Goal: Task Accomplishment & Management: Manage account settings

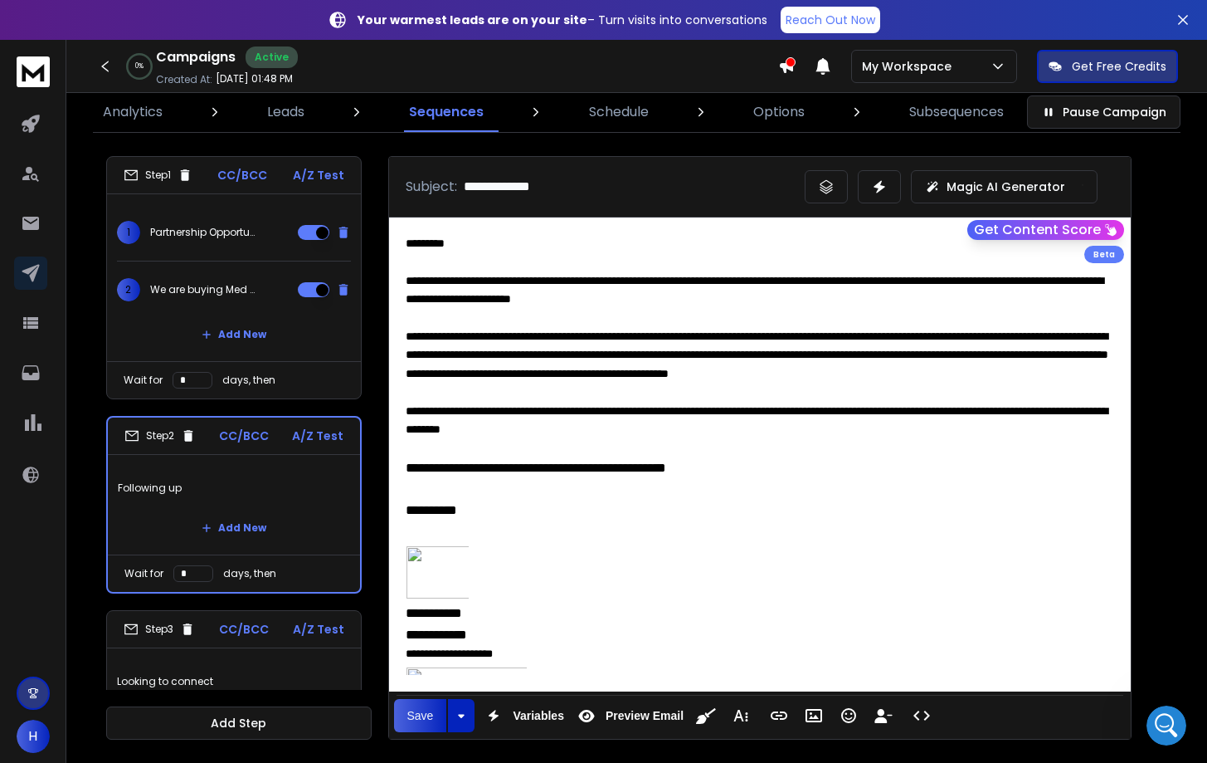
scroll to position [179, 0]
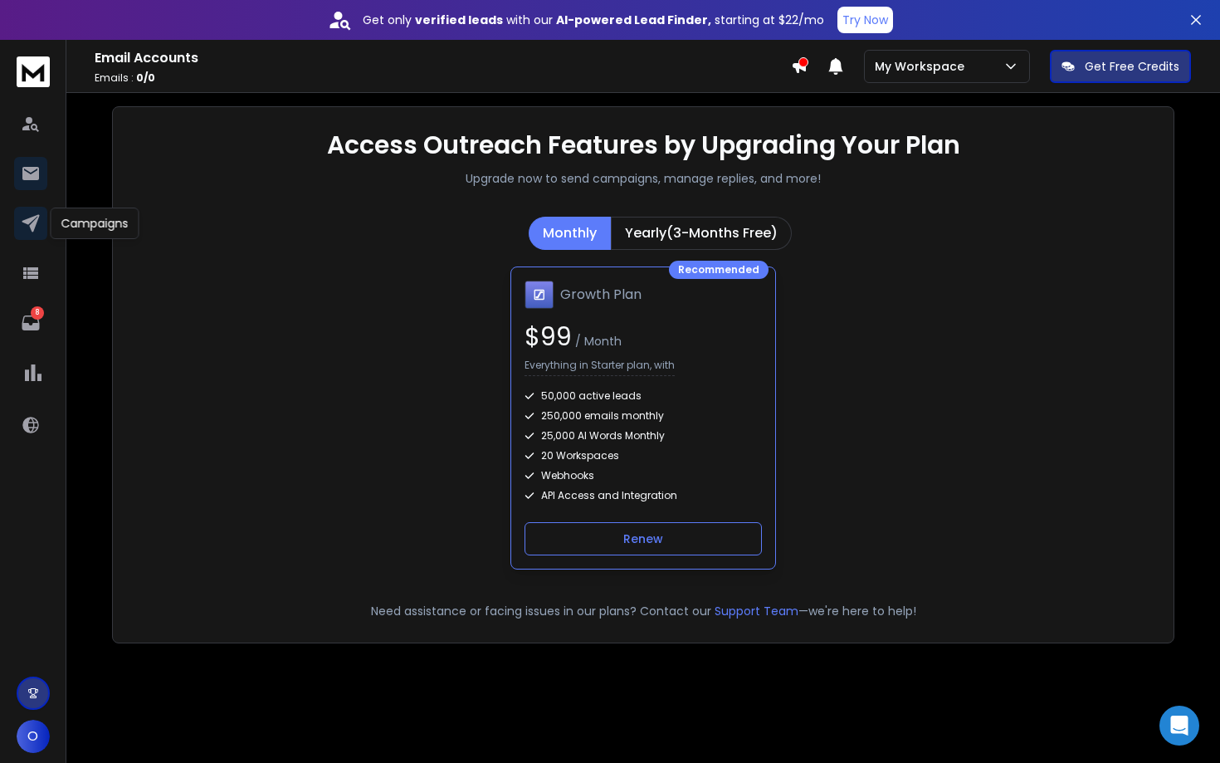
click at [38, 225] on icon at bounding box center [31, 223] width 20 height 20
click at [30, 324] on icon at bounding box center [31, 323] width 20 height 20
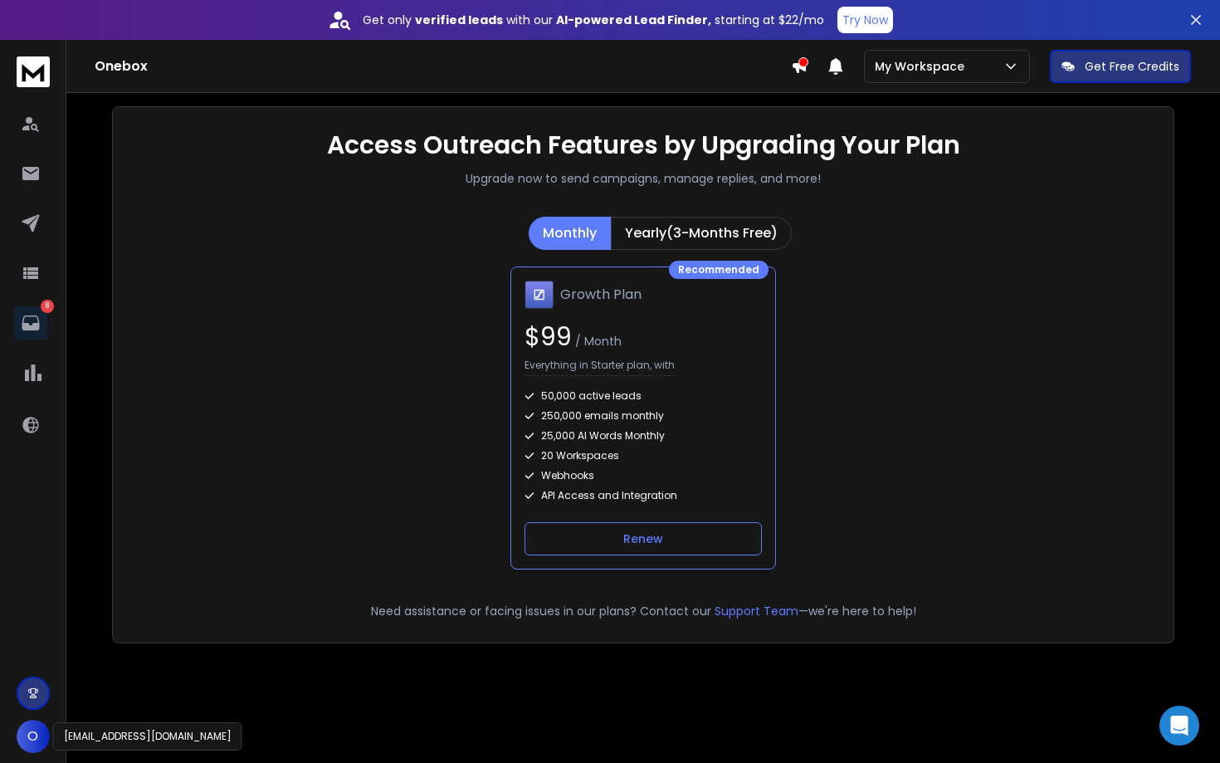
click at [48, 741] on span "O" at bounding box center [33, 735] width 33 height 33
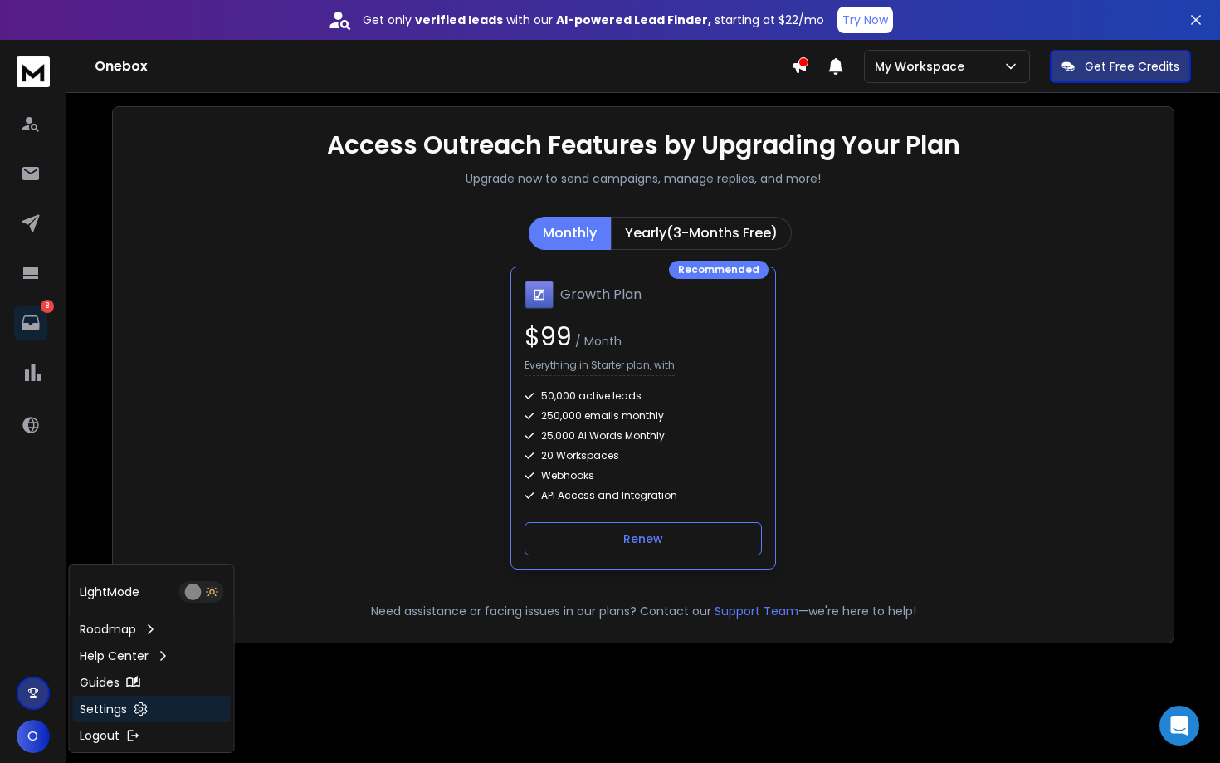
click at [126, 710] on div "Settings" at bounding box center [152, 708] width 158 height 27
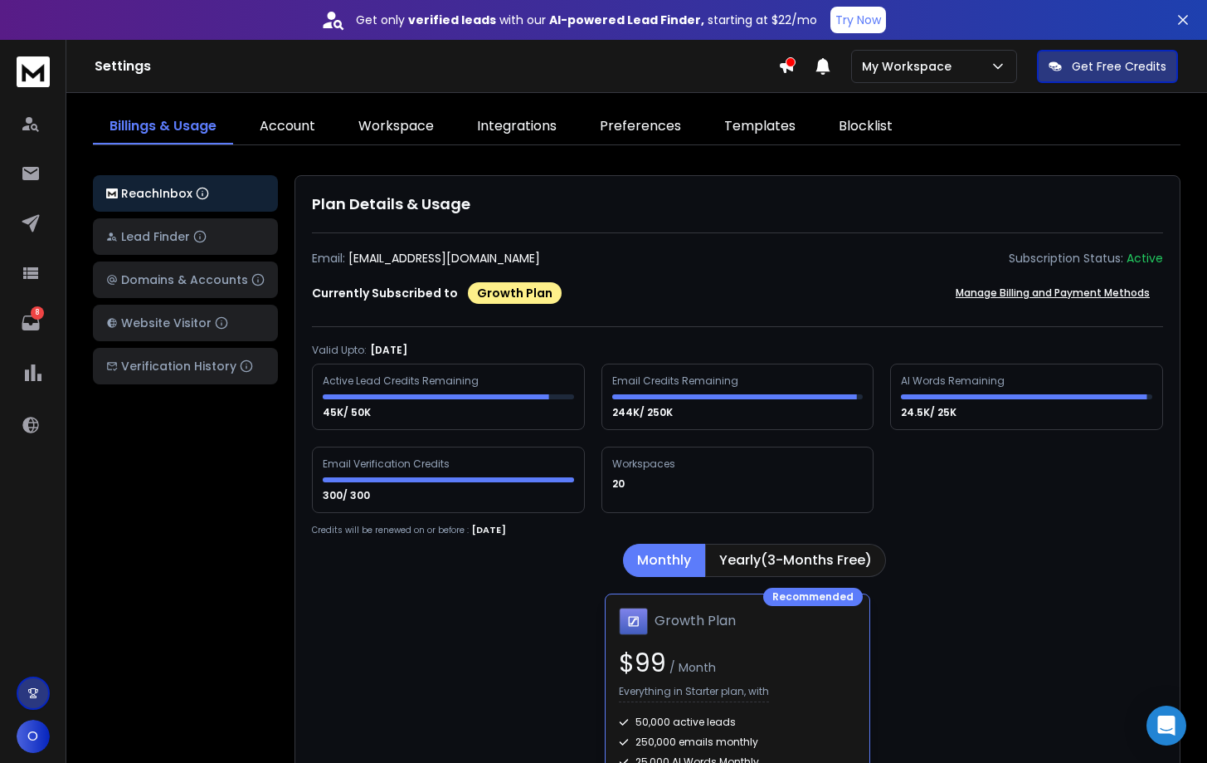
click at [1014, 288] on p "Manage Billing and Payment Methods" at bounding box center [1053, 292] width 194 height 13
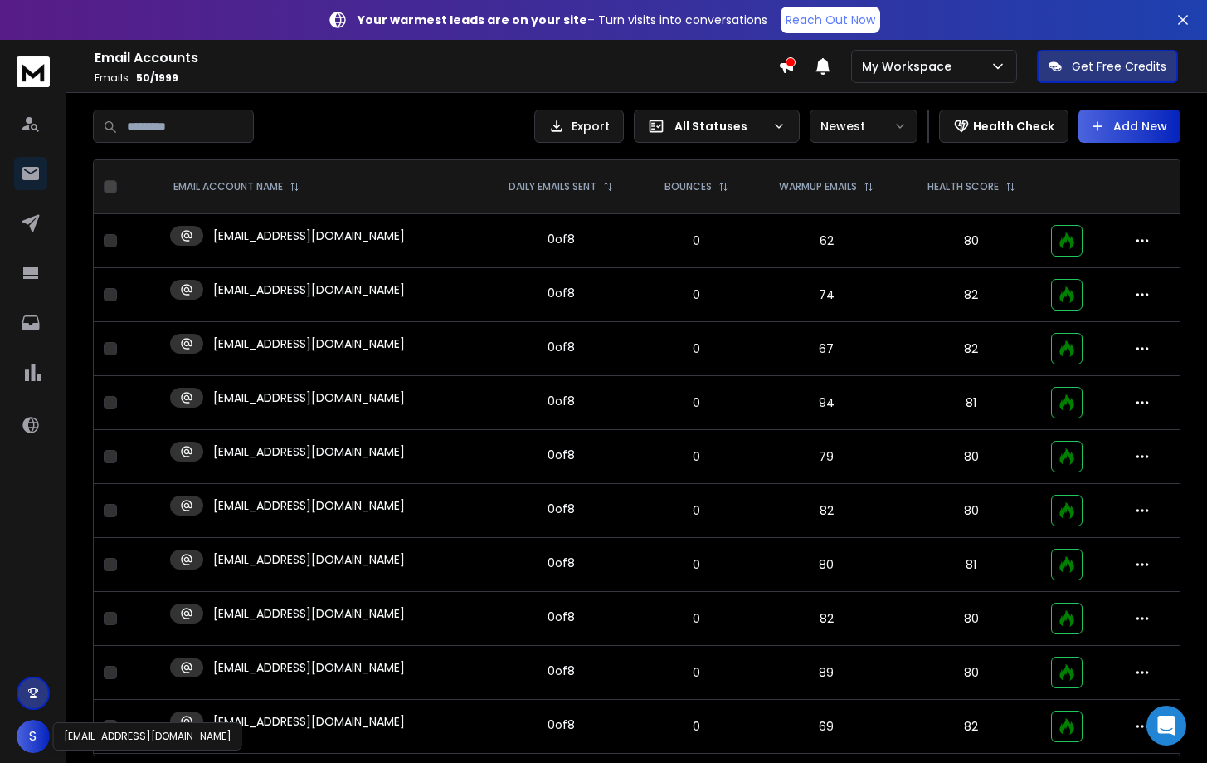
click at [36, 740] on span "S" at bounding box center [33, 735] width 33 height 33
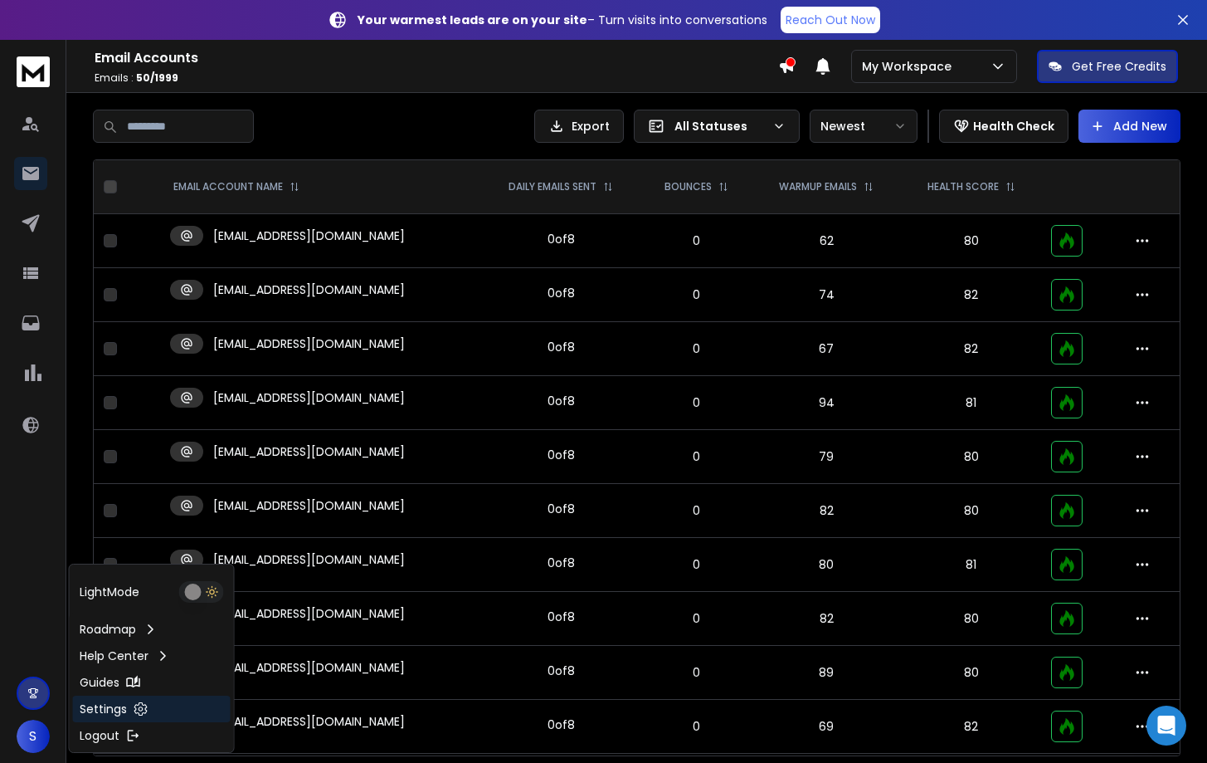
click at [130, 704] on div "Settings" at bounding box center [152, 708] width 158 height 27
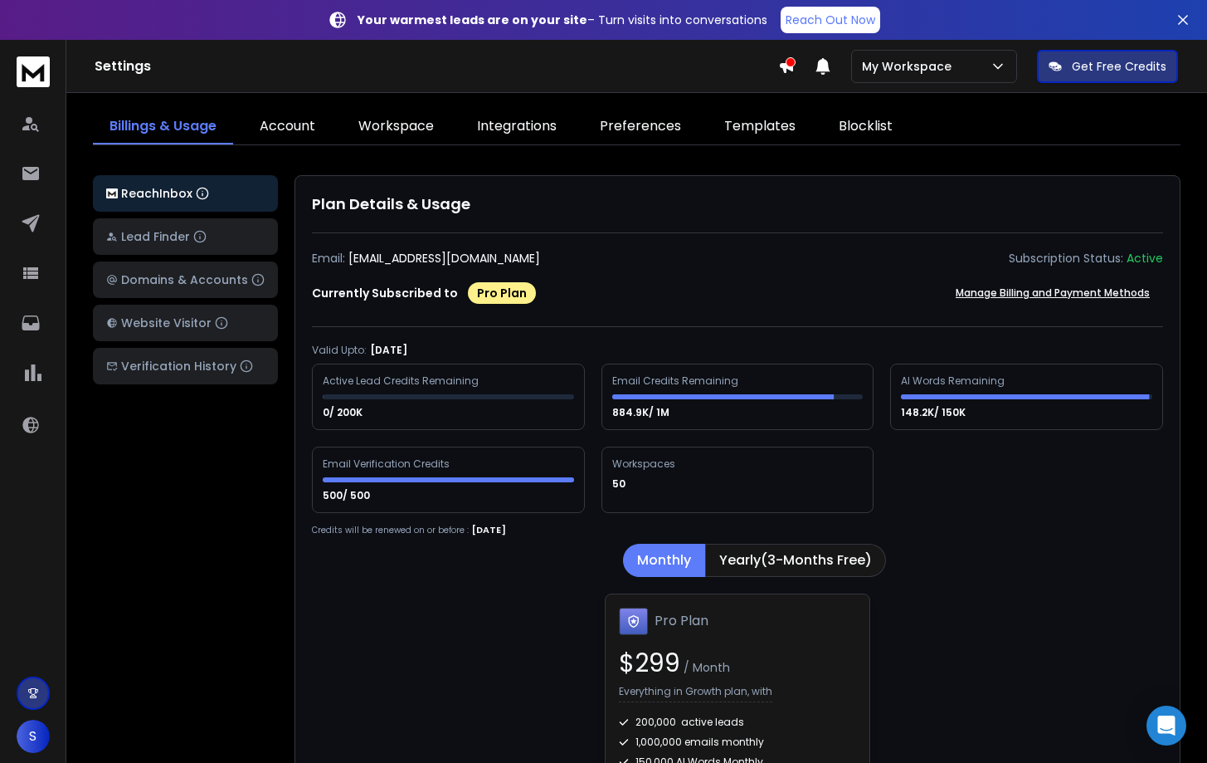
click at [368, 127] on link "Workspace" at bounding box center [396, 127] width 109 height 35
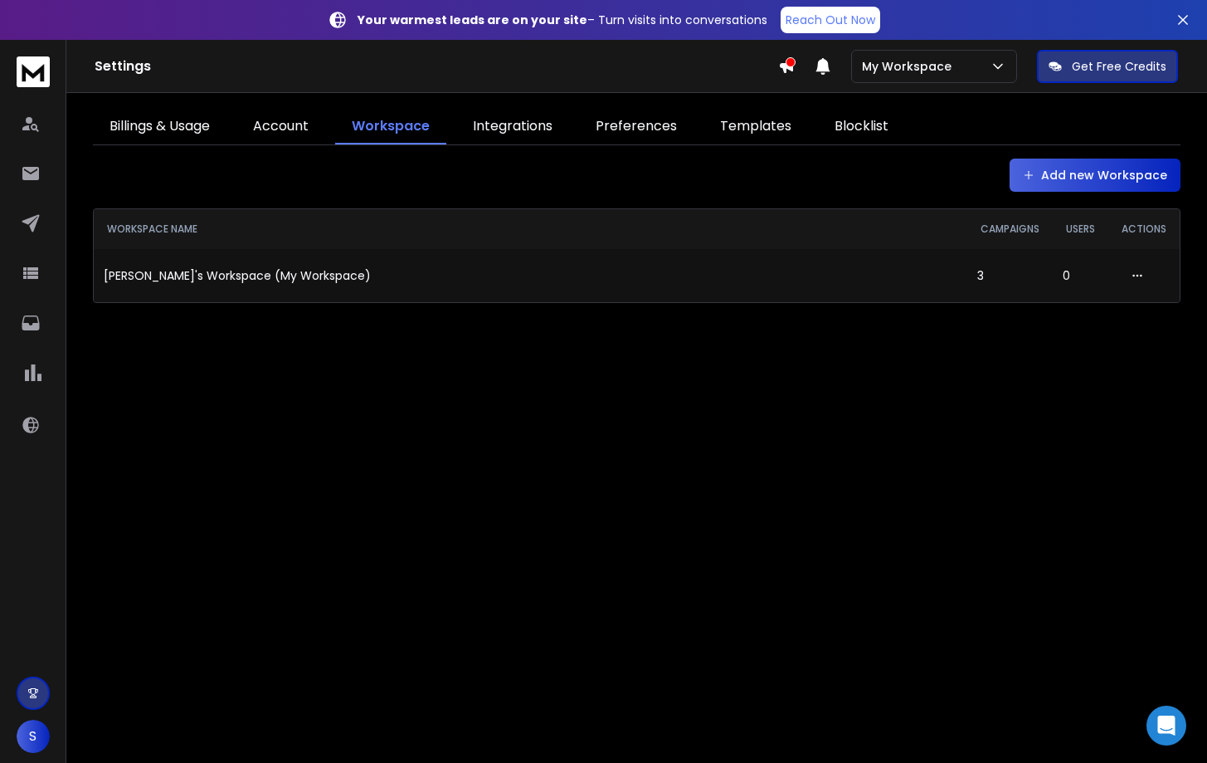
click at [349, 253] on td "Seo's Workspace (My Workspace)" at bounding box center [531, 275] width 874 height 53
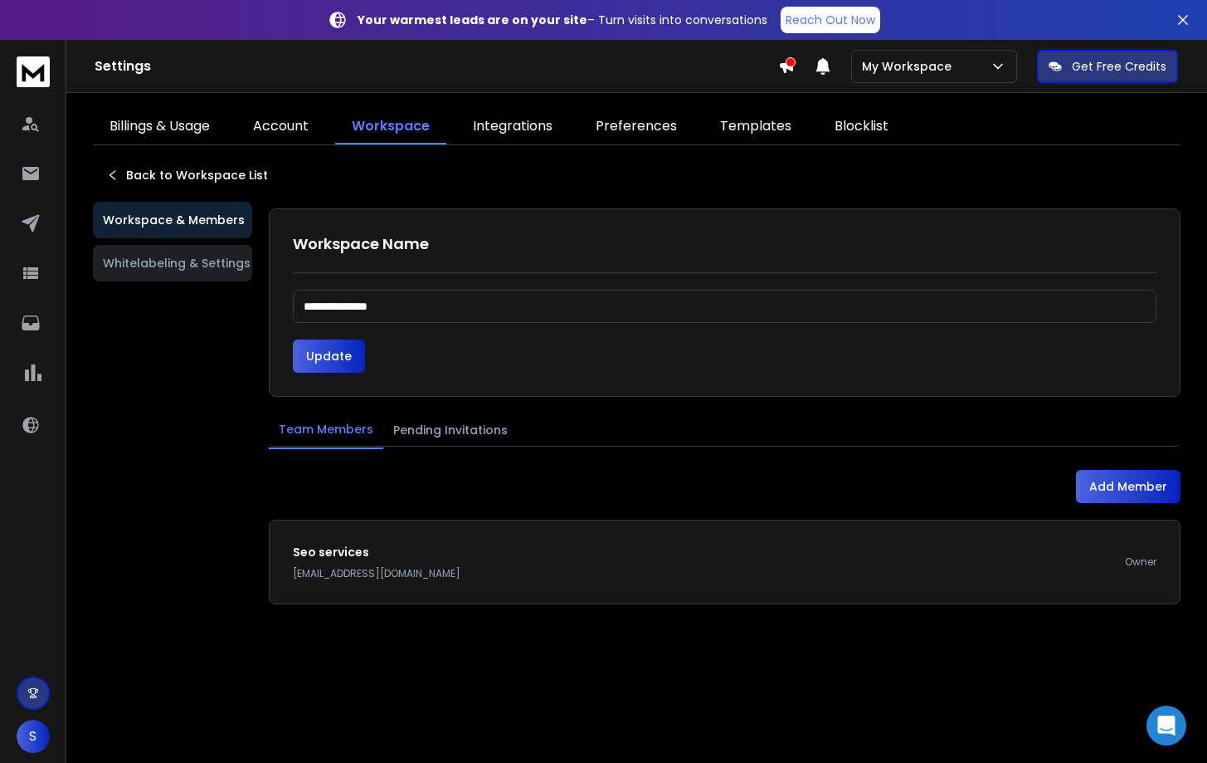
click at [424, 422] on button "Pending Invitations" at bounding box center [450, 430] width 134 height 37
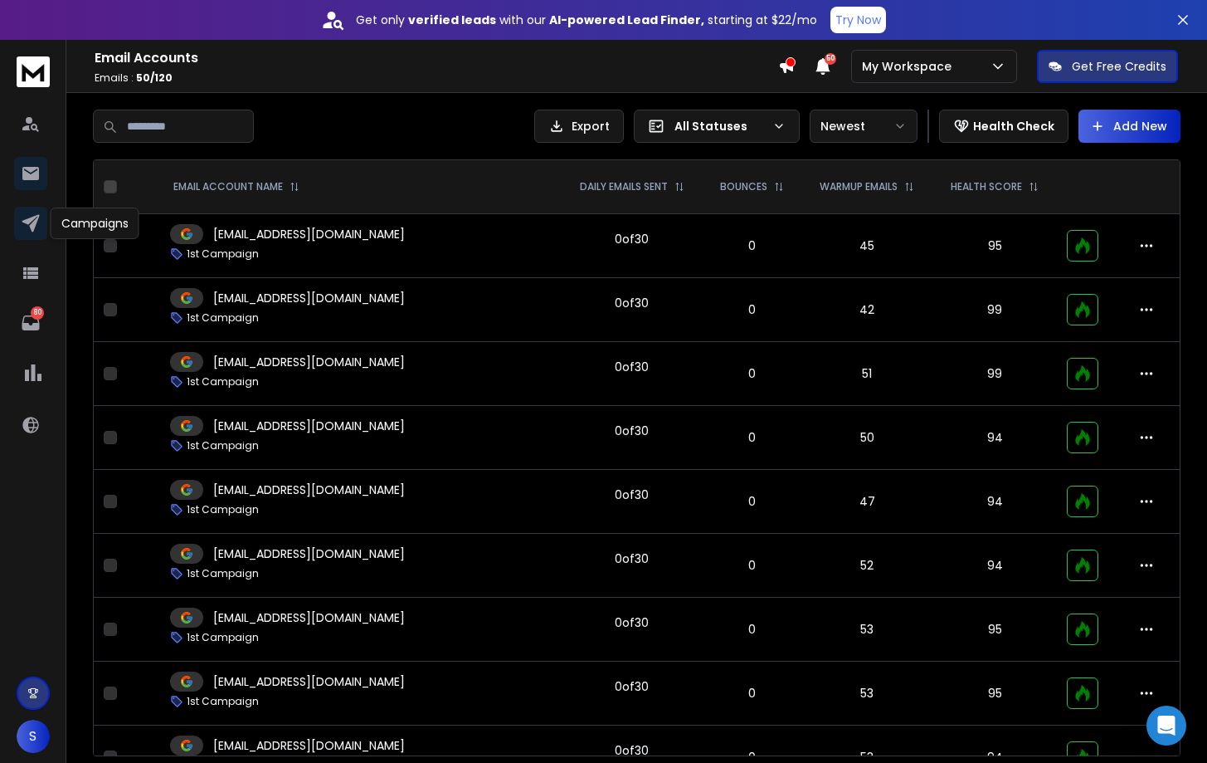
click at [40, 225] on link at bounding box center [30, 223] width 33 height 33
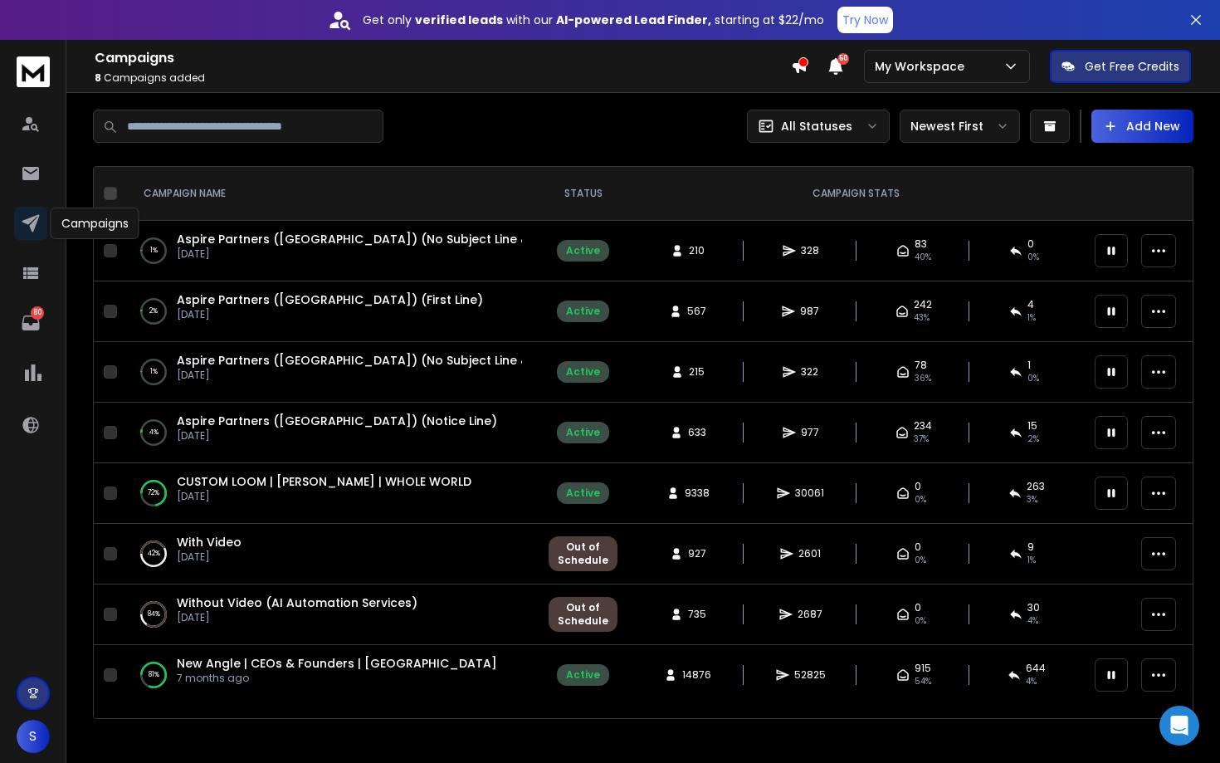
click at [265, 676] on p "7 months ago" at bounding box center [337, 677] width 320 height 13
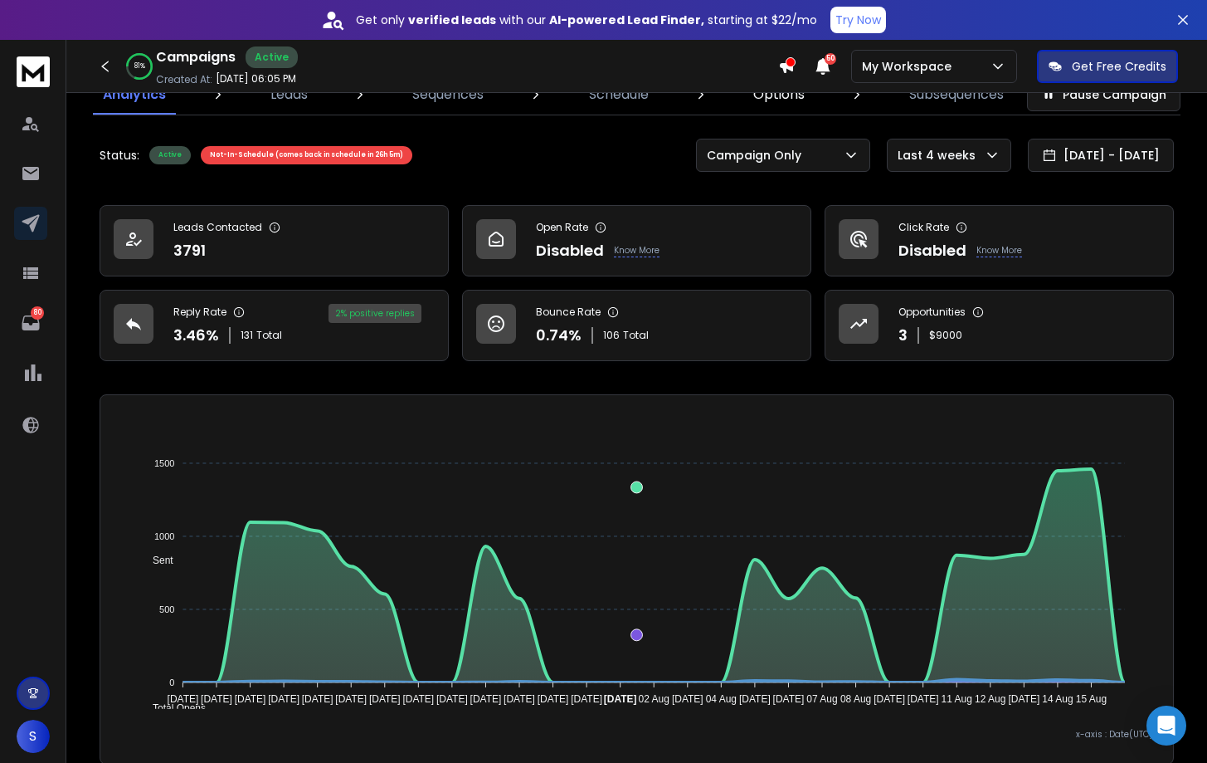
scroll to position [26, 0]
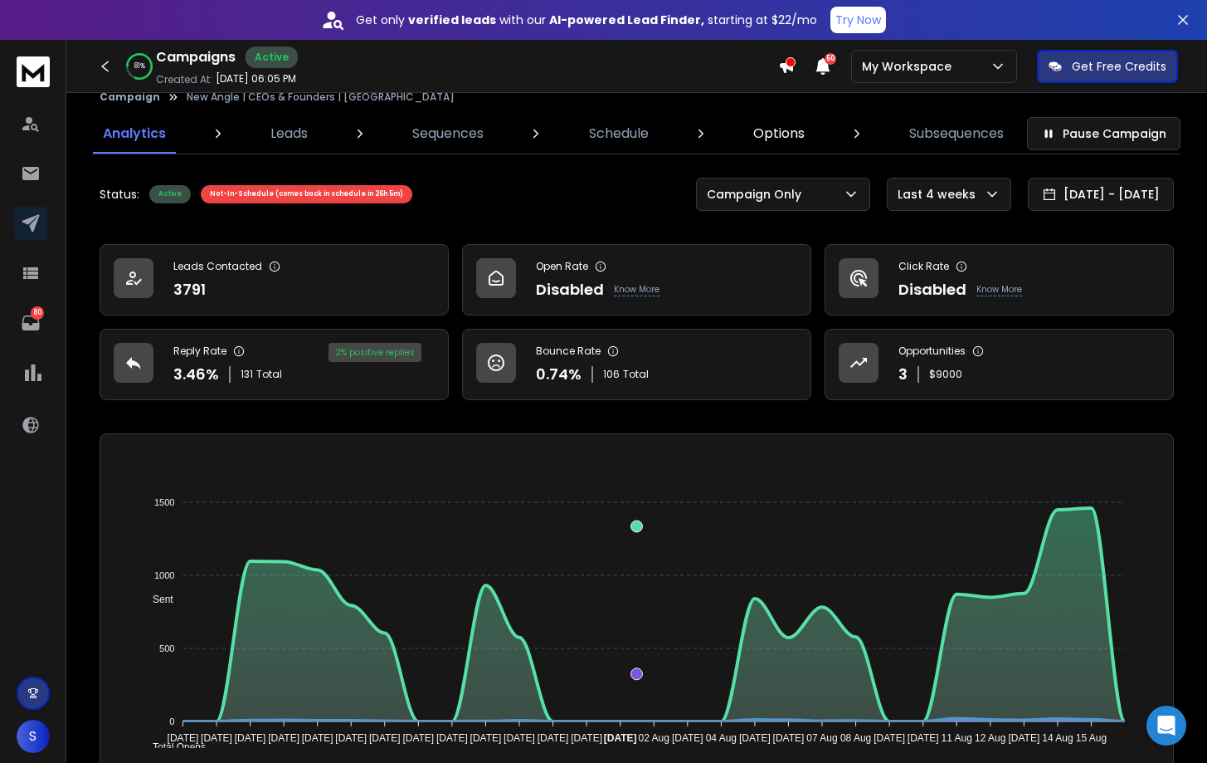
click at [779, 142] on p "Options" at bounding box center [778, 134] width 51 height 20
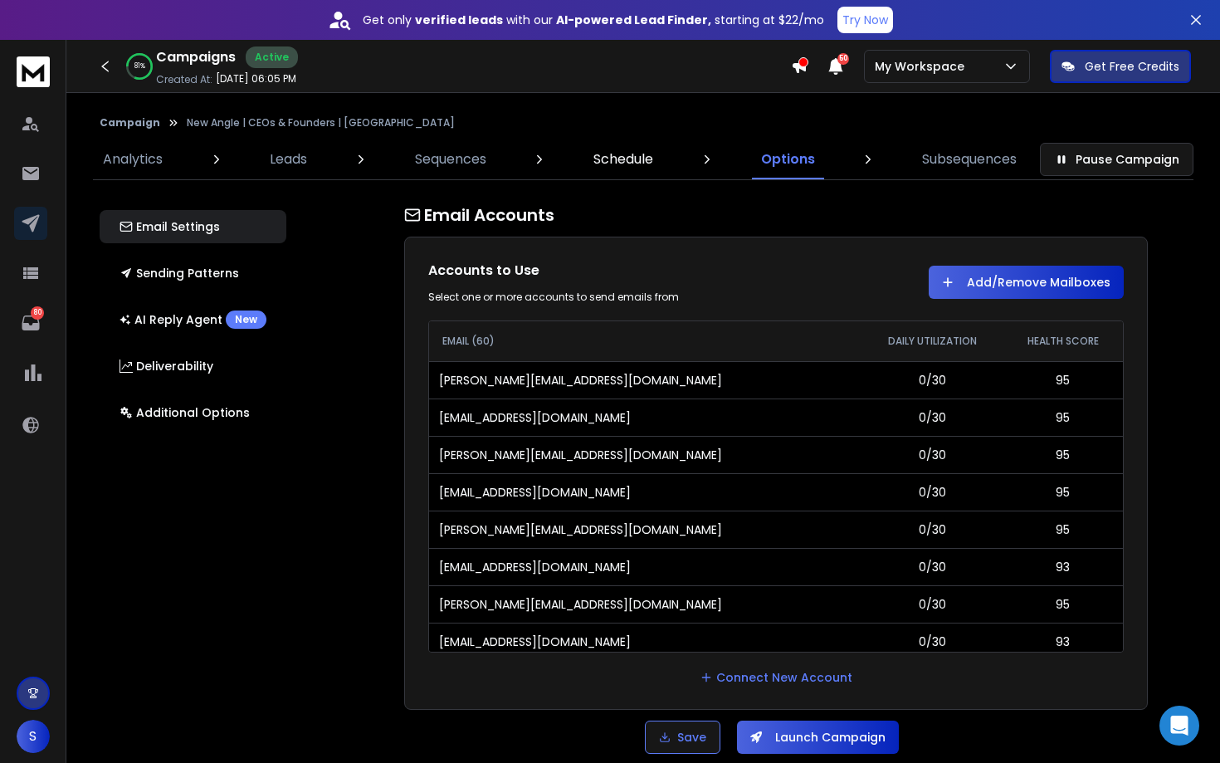
click at [613, 165] on p "Schedule" at bounding box center [623, 159] width 60 height 20
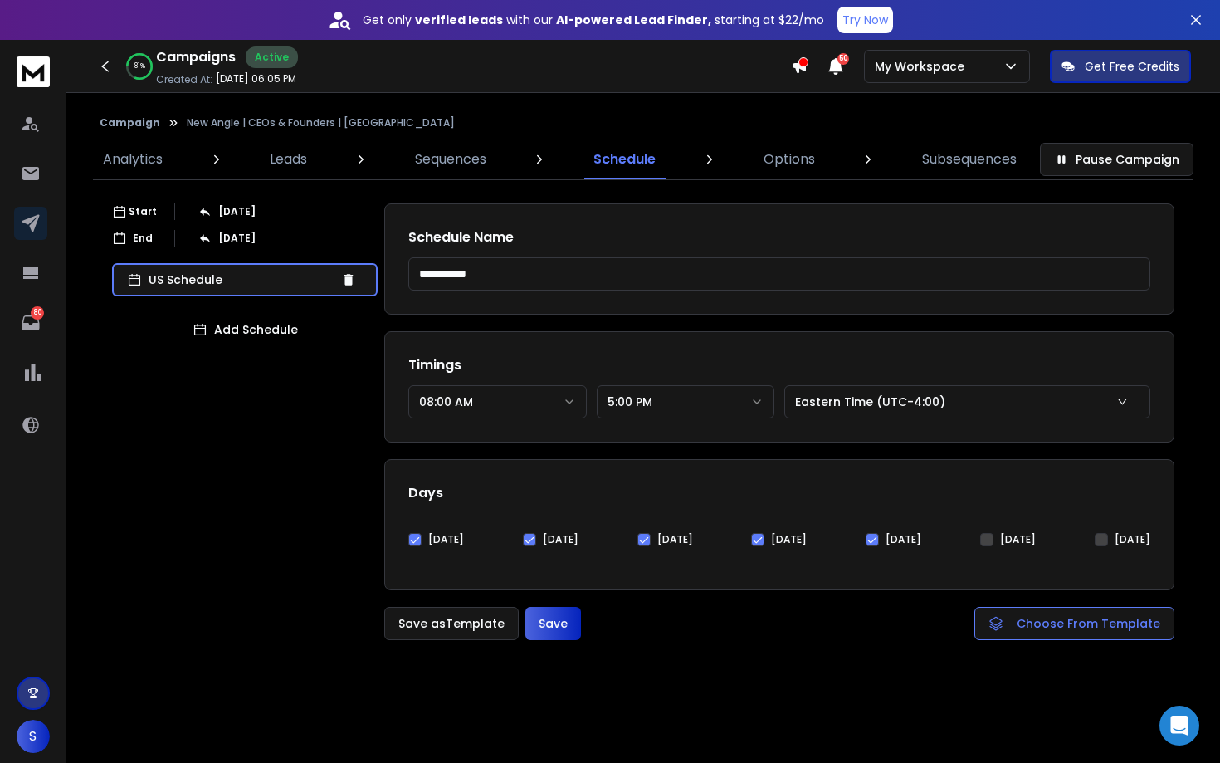
click at [769, 180] on div "**********" at bounding box center [643, 378] width 1100 height 537
click at [778, 166] on p "Options" at bounding box center [788, 159] width 51 height 20
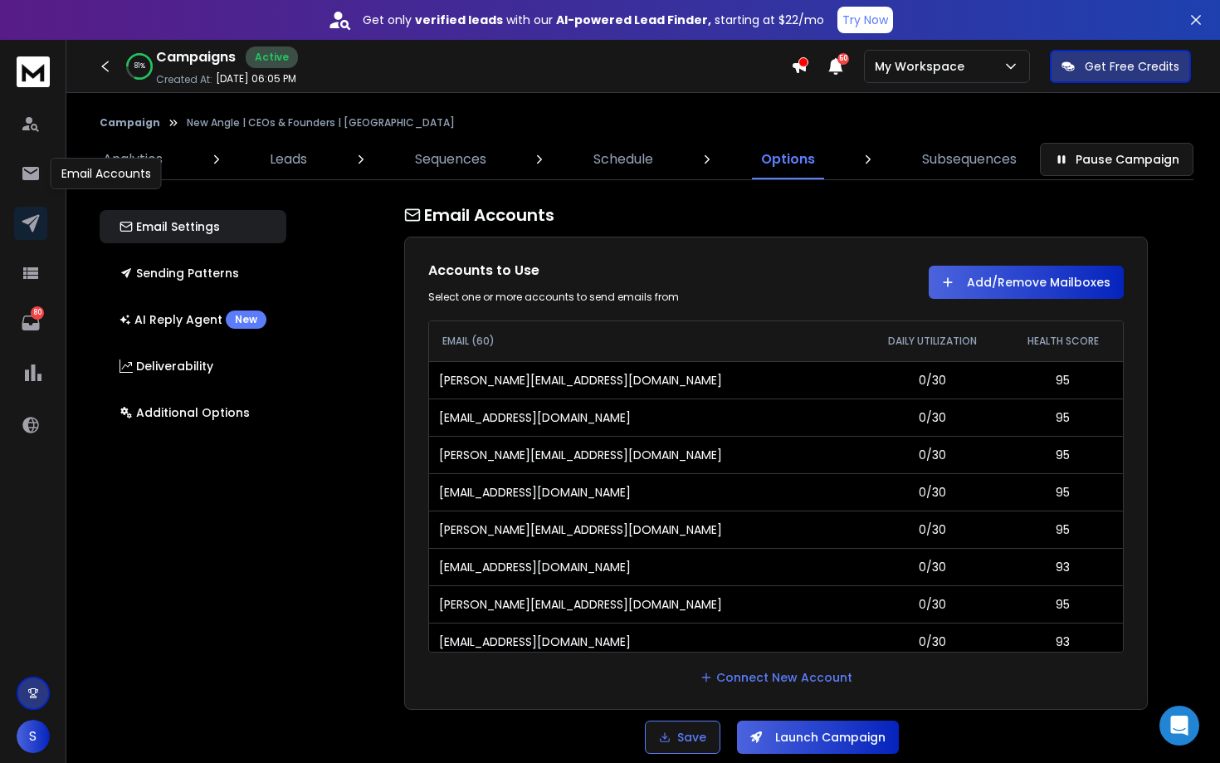
click at [360, 394] on div "Email Accounts Accounts to Use Select one or more accounts to send emails from …" at bounding box center [786, 458] width 946 height 510
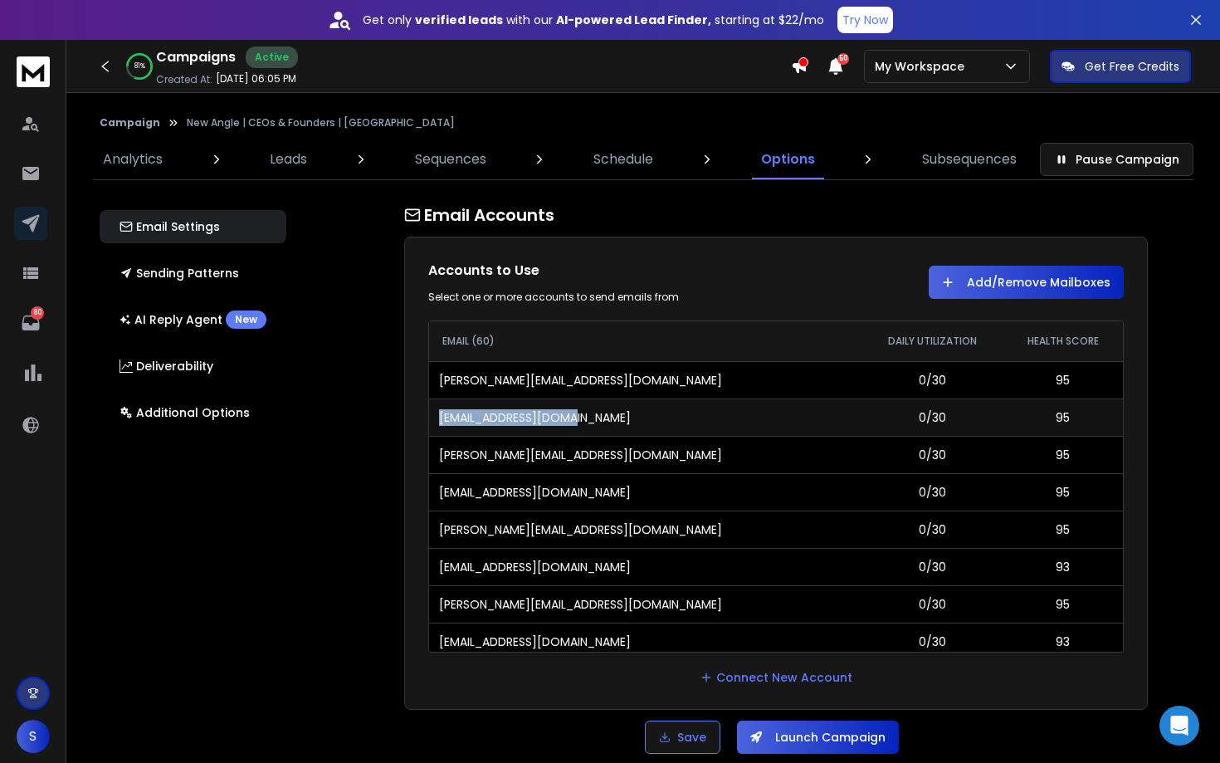
drag, startPoint x: 589, startPoint y: 410, endPoint x: 420, endPoint y: 410, distance: 169.3
click at [429, 410] on td "sameer@clientier.xyz" at bounding box center [645, 416] width 433 height 37
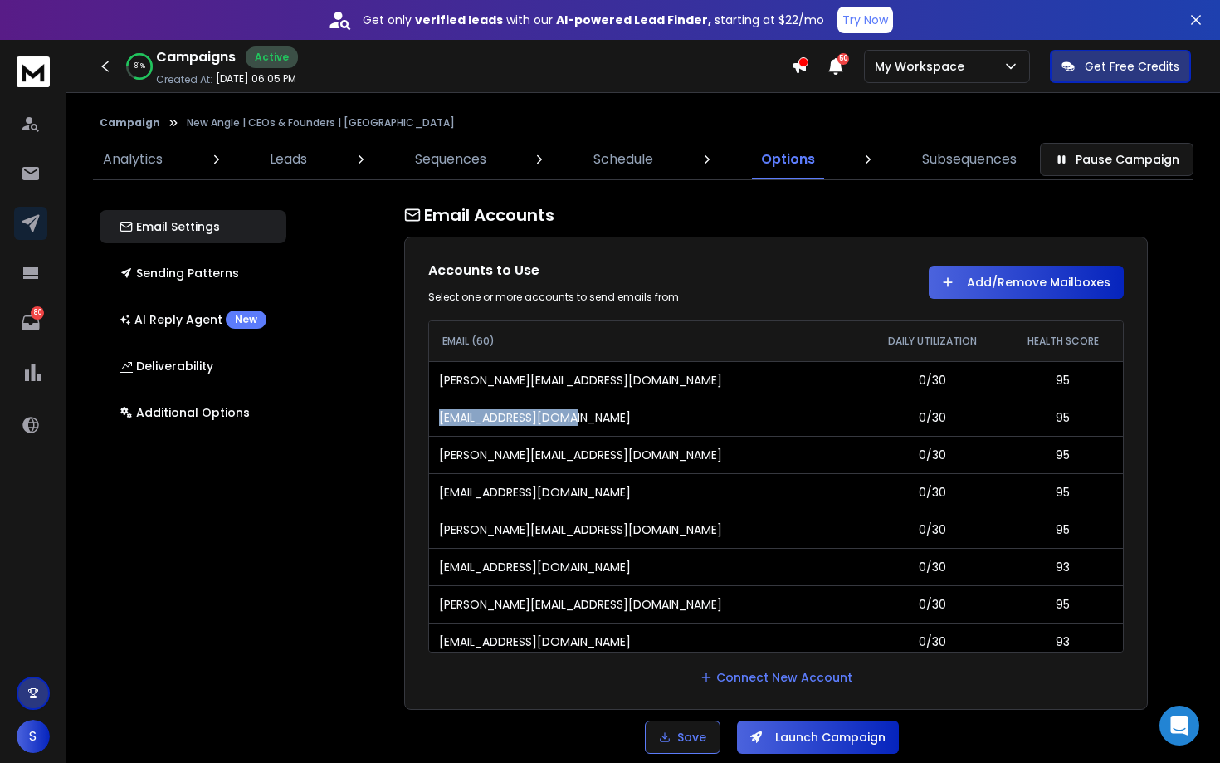
copy p "sameer@clientier.xyz"
click at [208, 262] on button "Sending Patterns" at bounding box center [193, 272] width 187 height 33
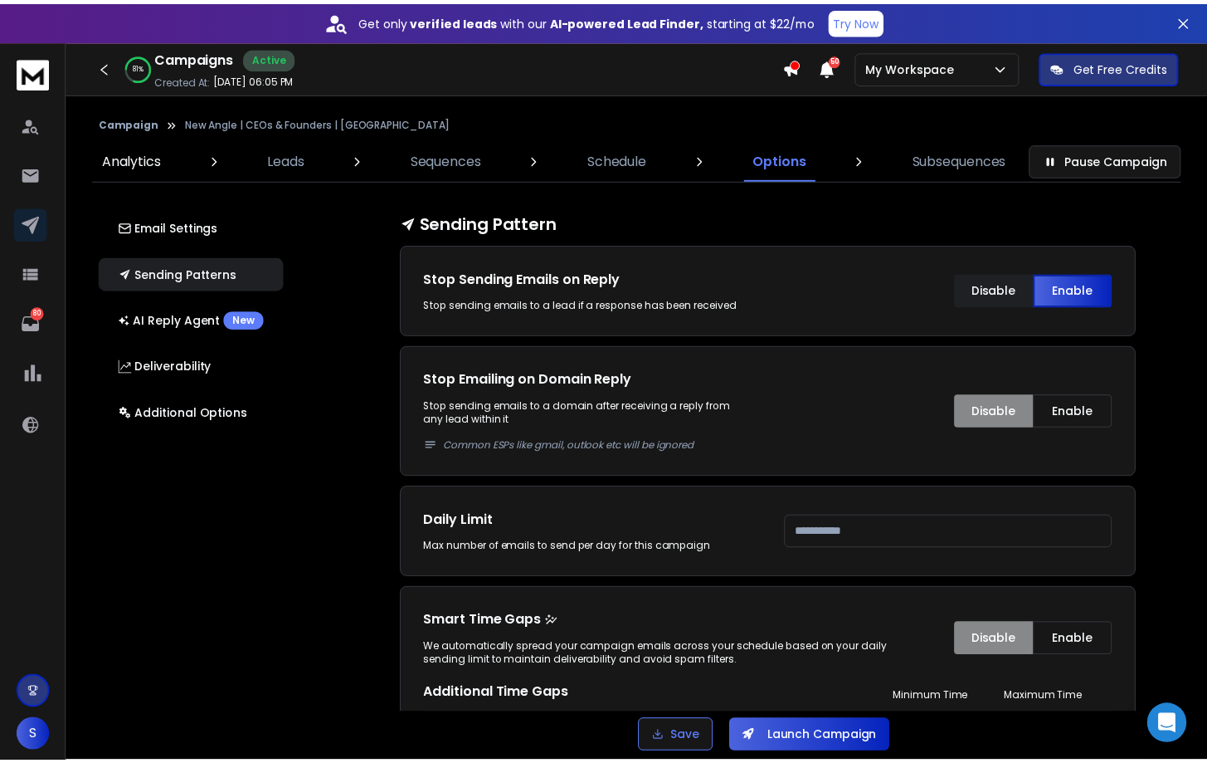
scroll to position [536, 0]
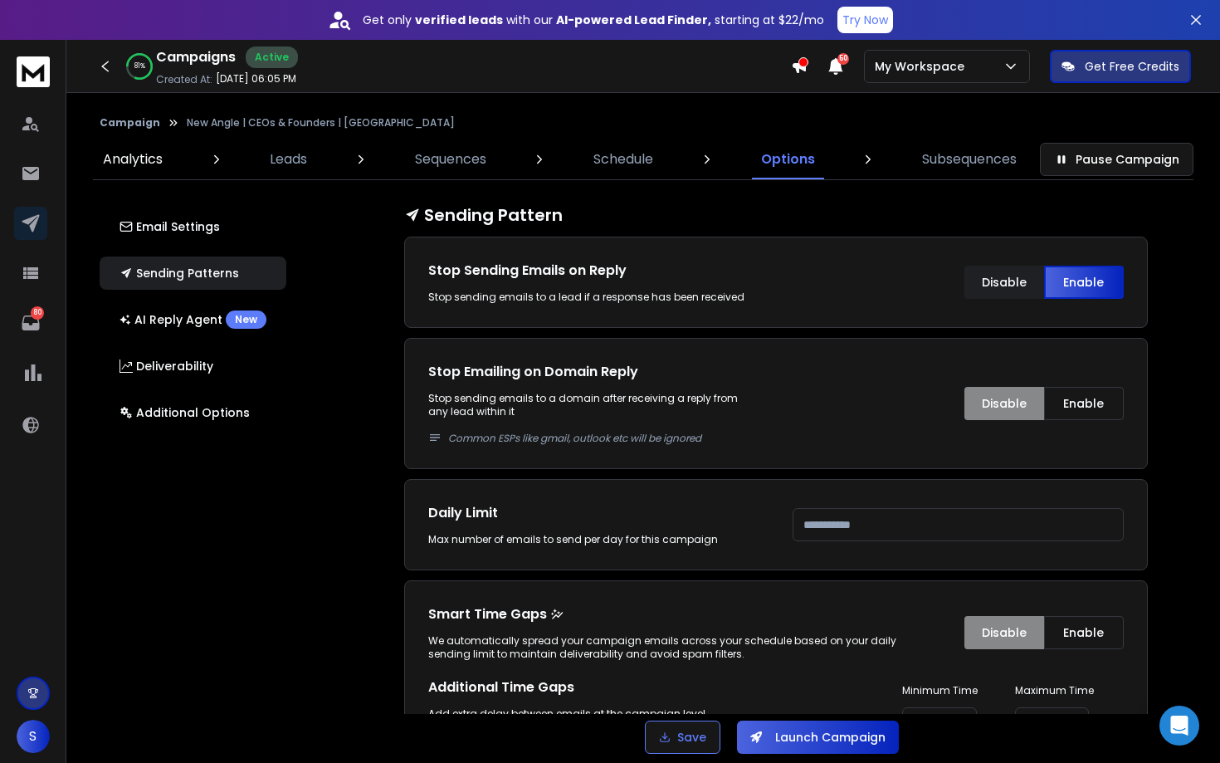
click at [150, 166] on p "Analytics" at bounding box center [133, 159] width 60 height 20
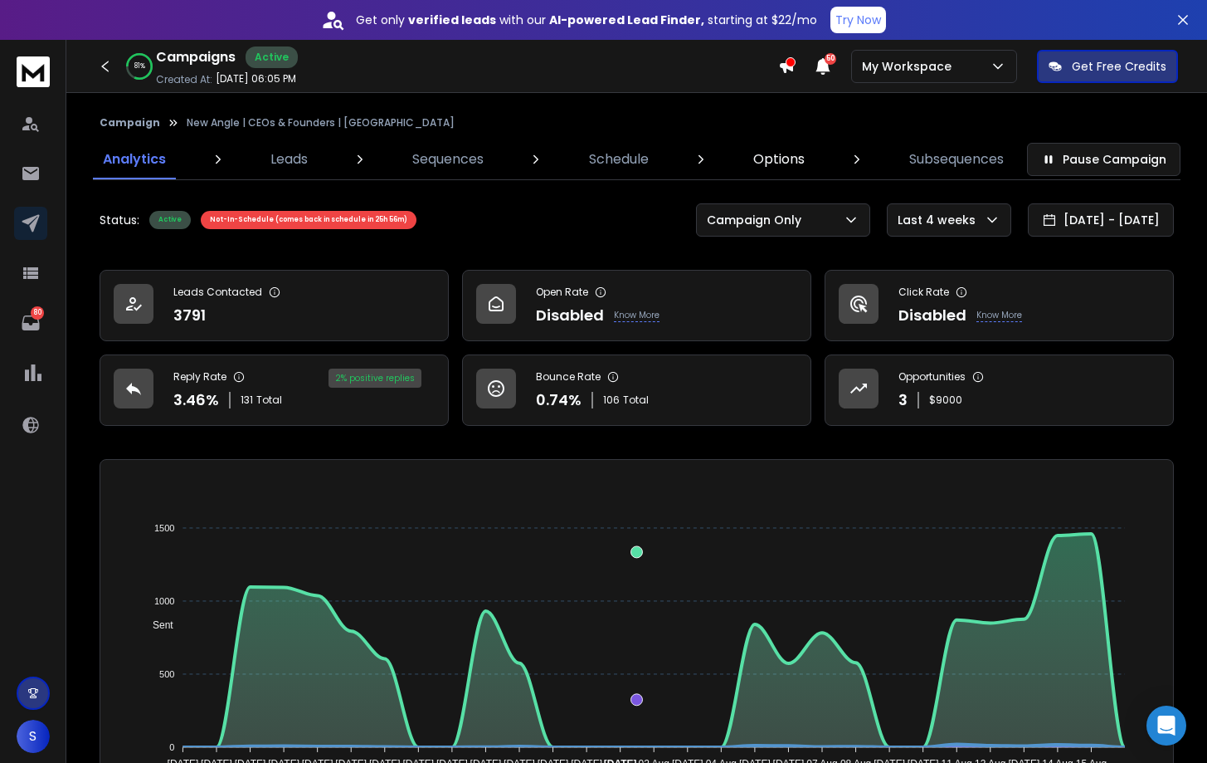
click at [788, 154] on p "Options" at bounding box center [778, 159] width 51 height 20
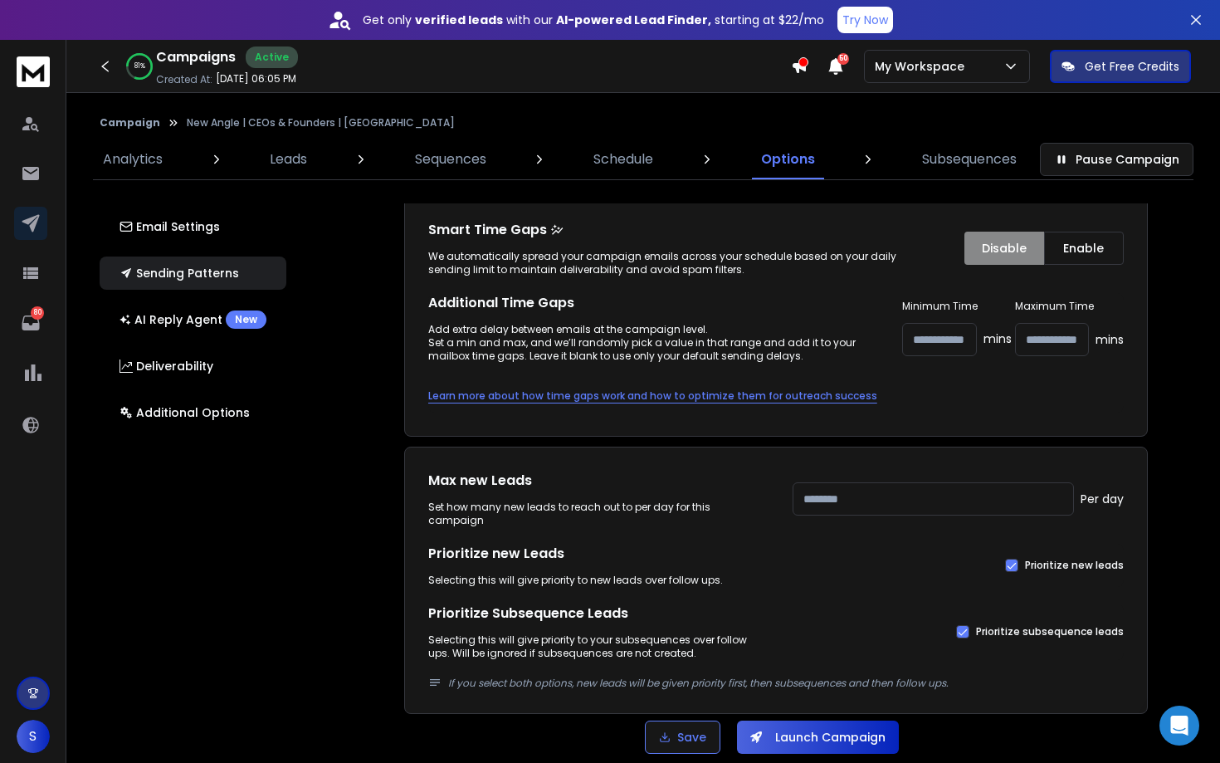
scroll to position [921, 0]
click at [296, 537] on div "Email Settings Sending Patterns AI Reply Agent New Deliverability Additional Op…" at bounding box center [679, 458] width 1159 height 510
click at [391, 528] on div "Email Accounts Accounts to Use Select one or more accounts to send emails from …" at bounding box center [786, 458] width 946 height 510
drag, startPoint x: 94, startPoint y: 123, endPoint x: 519, endPoint y: 126, distance: 425.7
click at [519, 126] on div "Campaign New Angle | CEOs & Founders | USA" at bounding box center [643, 123] width 1100 height 27
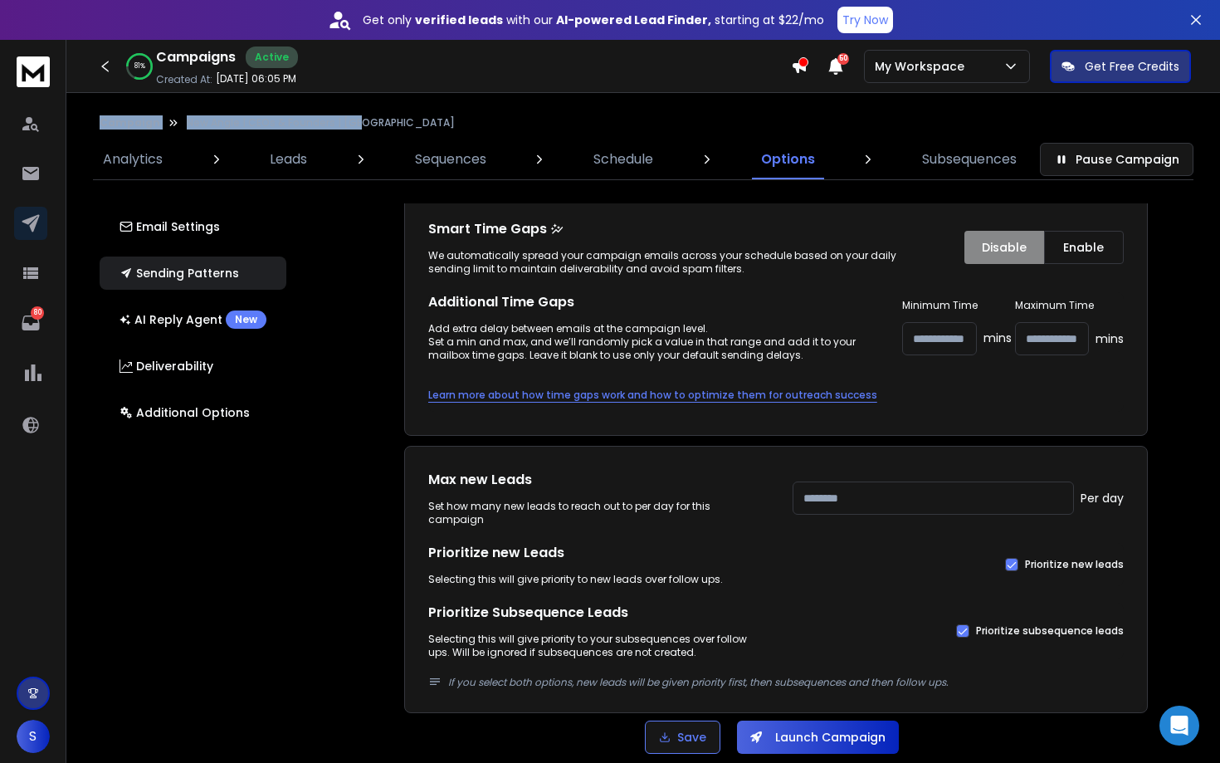
click at [519, 126] on div "Campaign New Angle | CEOs & Founders | USA" at bounding box center [643, 123] width 1100 height 27
drag, startPoint x: 442, startPoint y: 124, endPoint x: 170, endPoint y: 128, distance: 272.2
click at [171, 128] on div "Campaign New Angle | CEOs & Founders | USA" at bounding box center [643, 123] width 1100 height 27
copy p "New Angle | CEOs & Founders | [GEOGRAPHIC_DATA]"
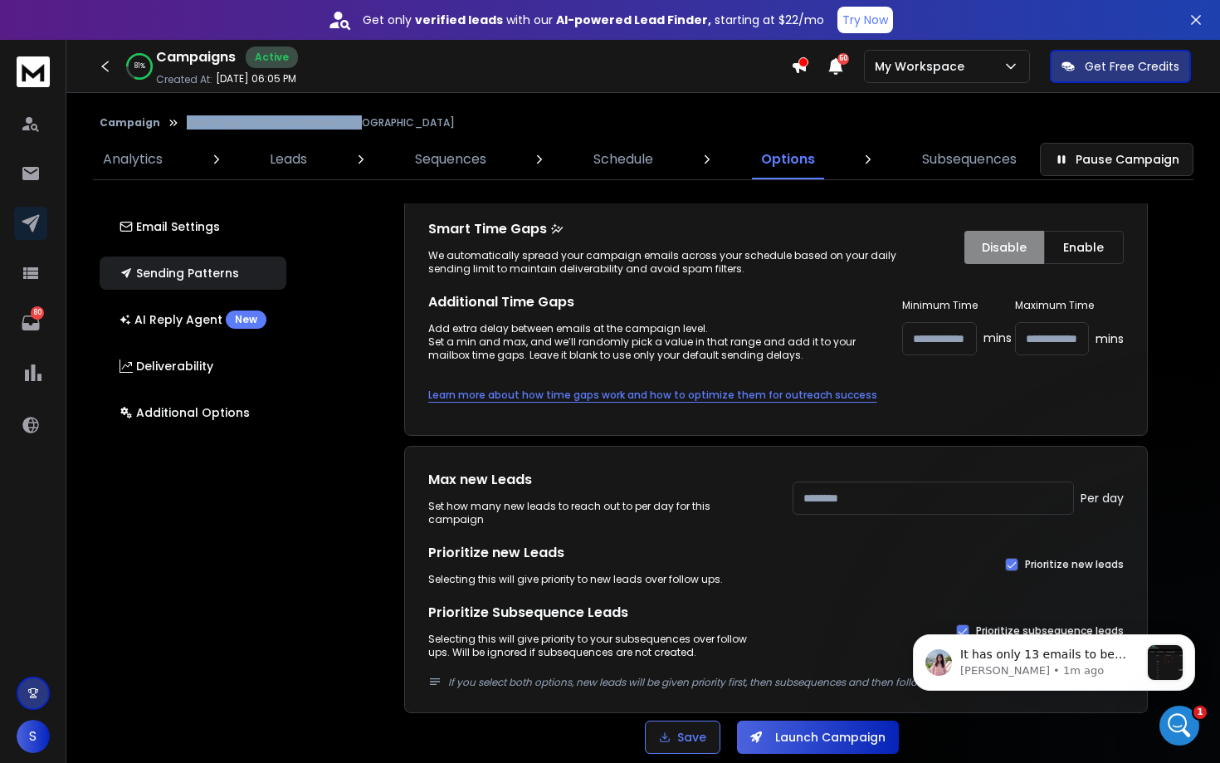
scroll to position [0, 0]
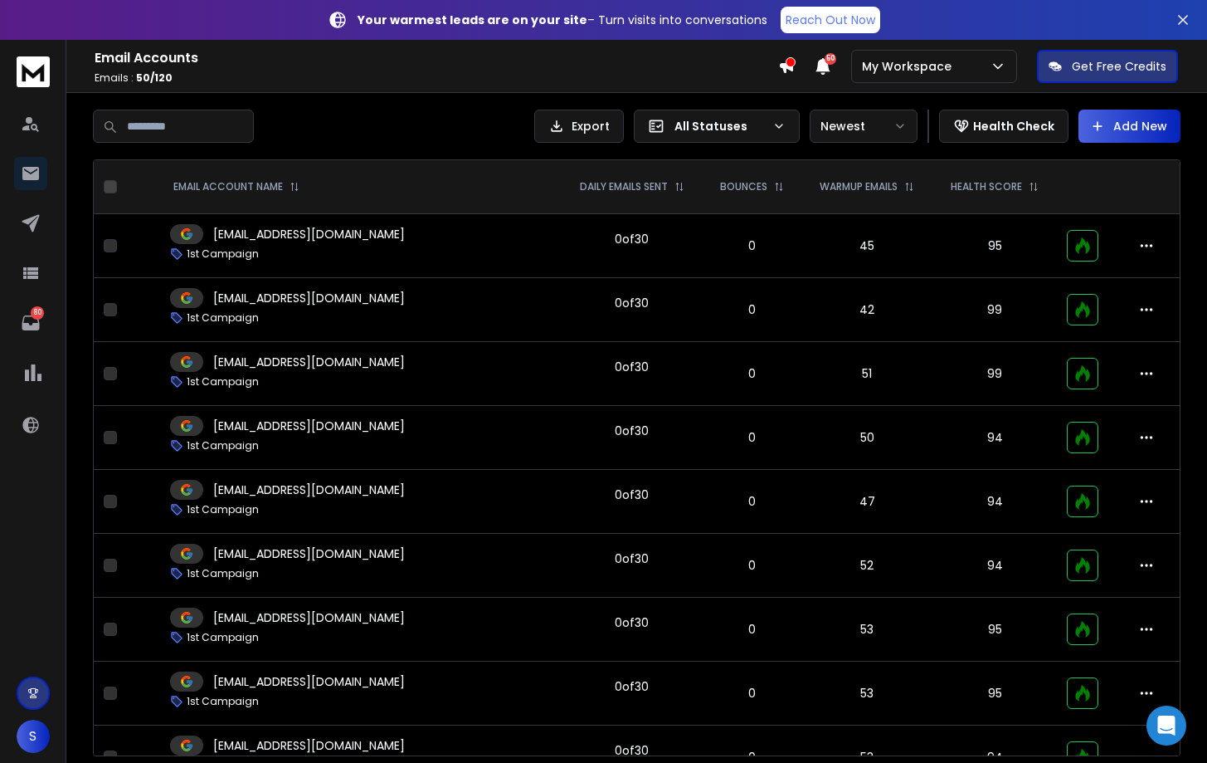
click at [217, 123] on input at bounding box center [173, 126] width 161 height 33
paste input "**********"
type input "**********"
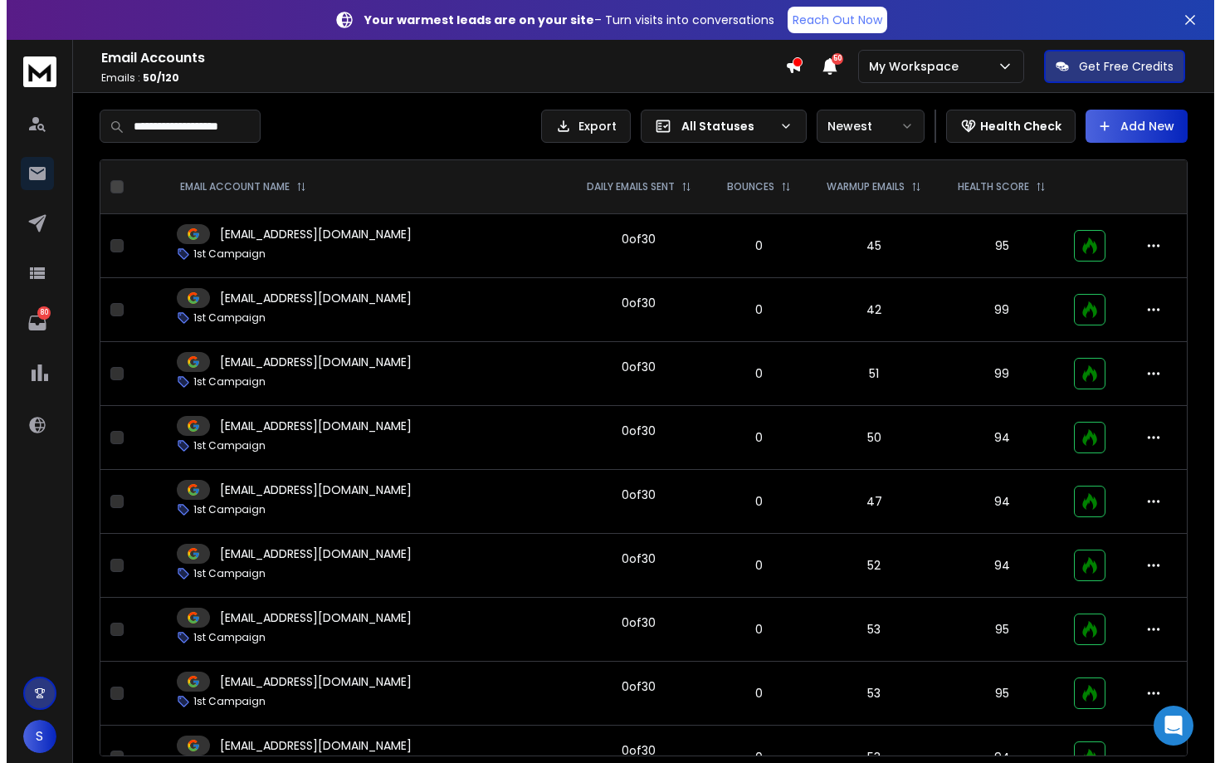
scroll to position [0, 4]
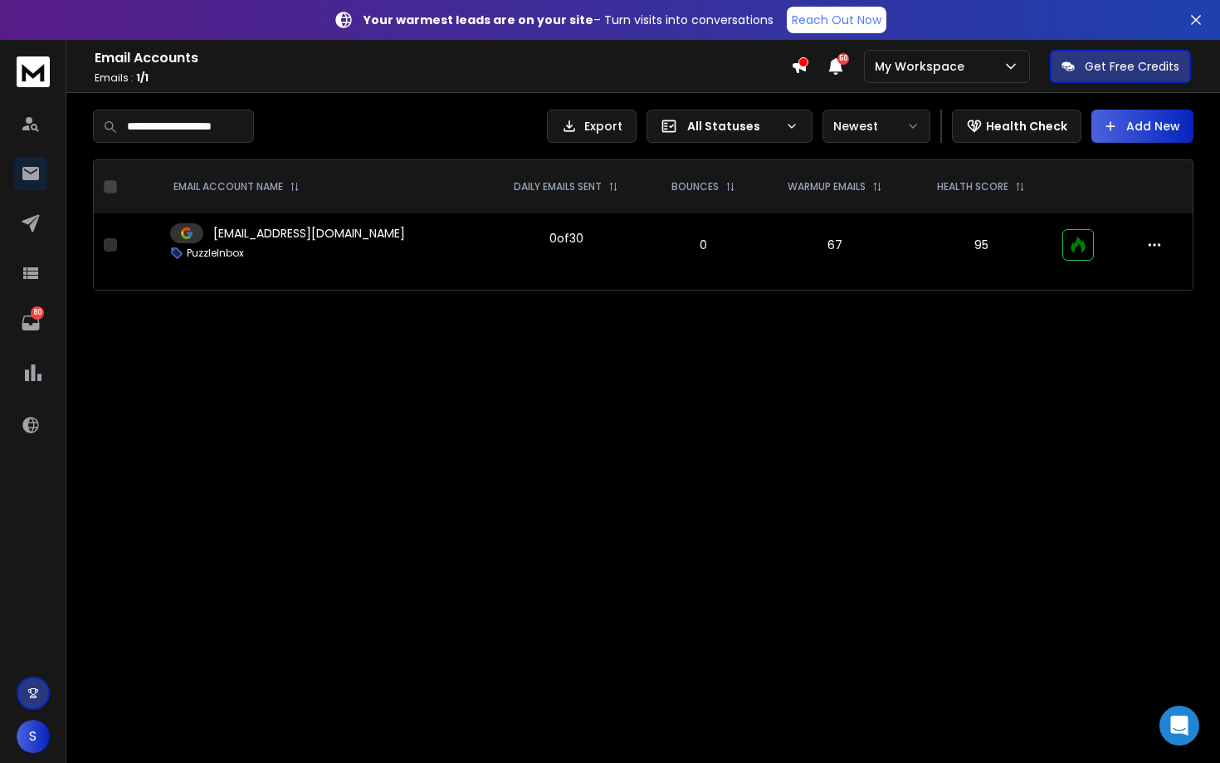
click at [485, 229] on td "0 of 30" at bounding box center [566, 234] width 163 height 43
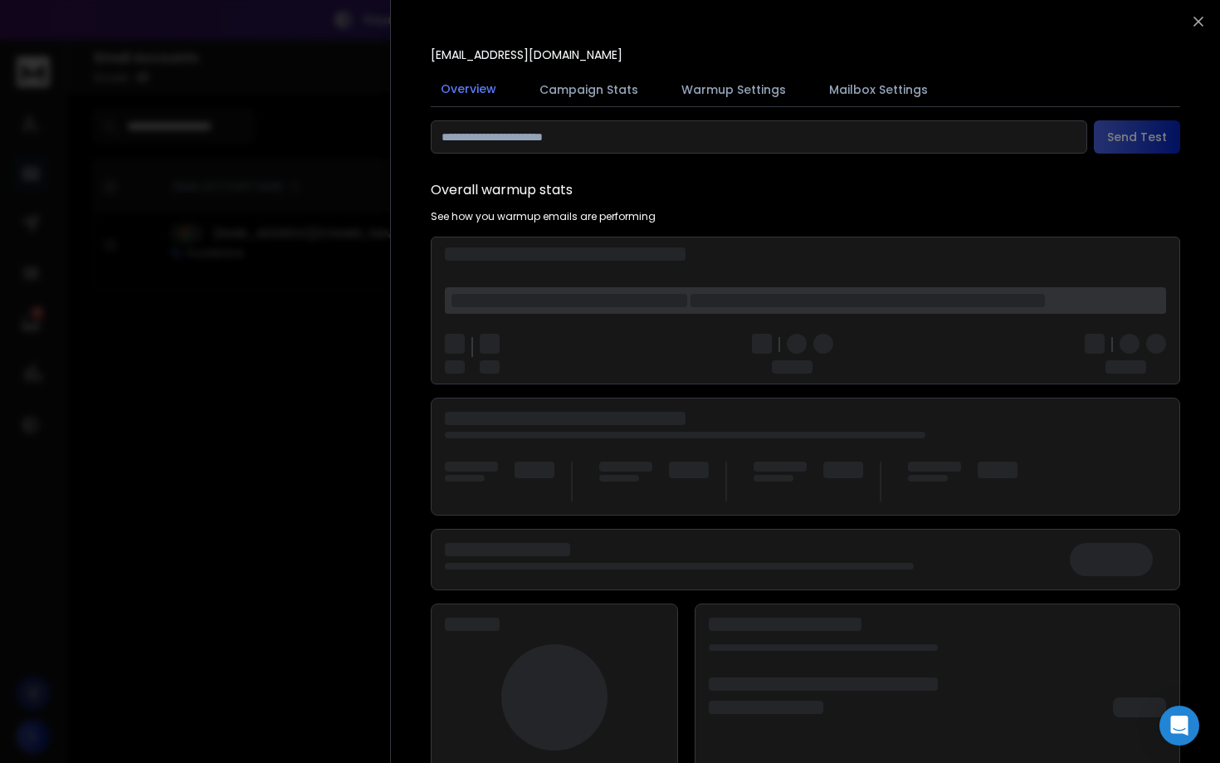
click at [618, 85] on button "Campaign Stats" at bounding box center [588, 89] width 119 height 37
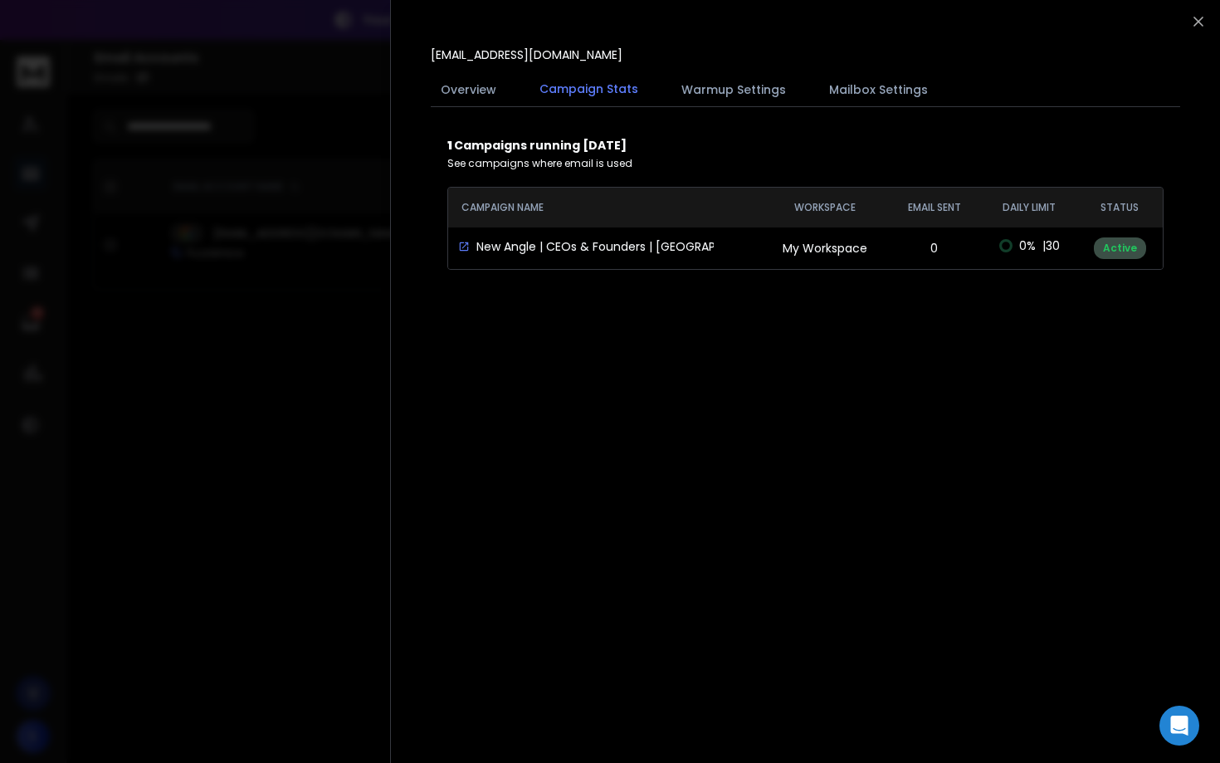
click at [768, 70] on div "sameer@clientier.xyz Overview Campaign Stats Warmup Settings Mailbox Settings 1…" at bounding box center [805, 166] width 789 height 293
click at [832, 72] on button "Mailbox Settings" at bounding box center [878, 89] width 119 height 37
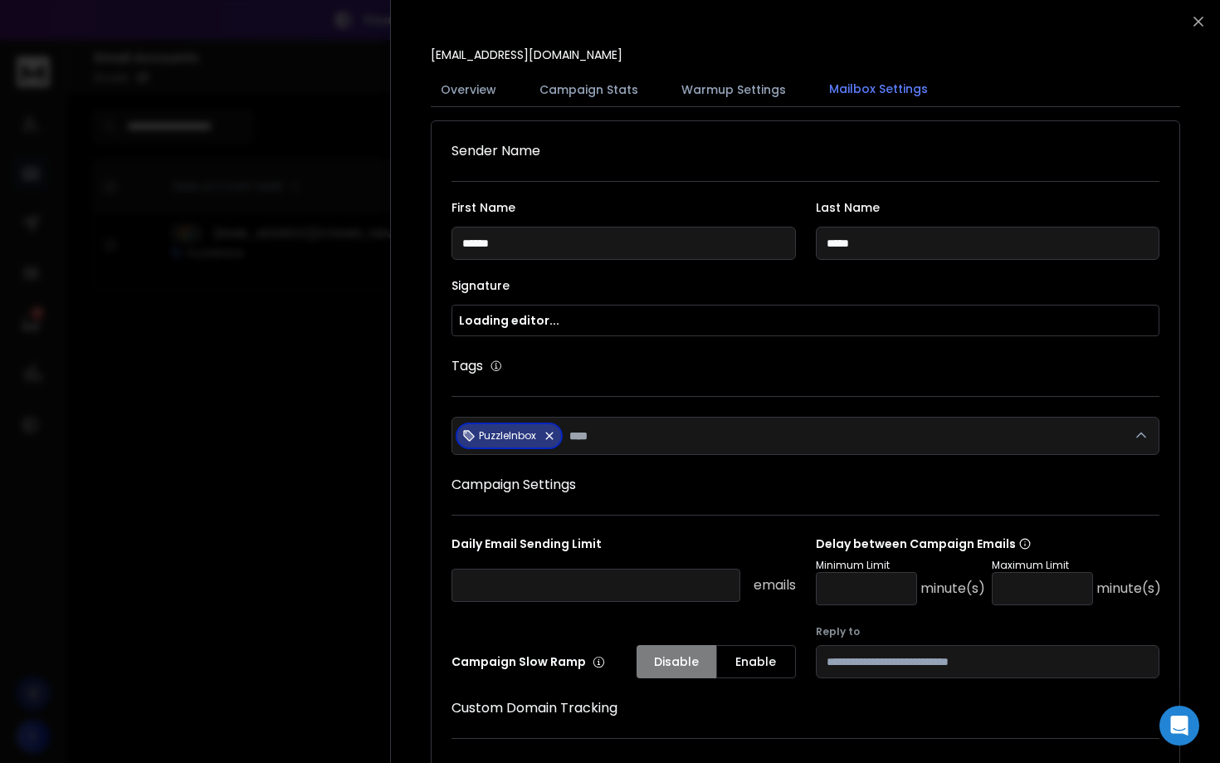
scroll to position [30, 0]
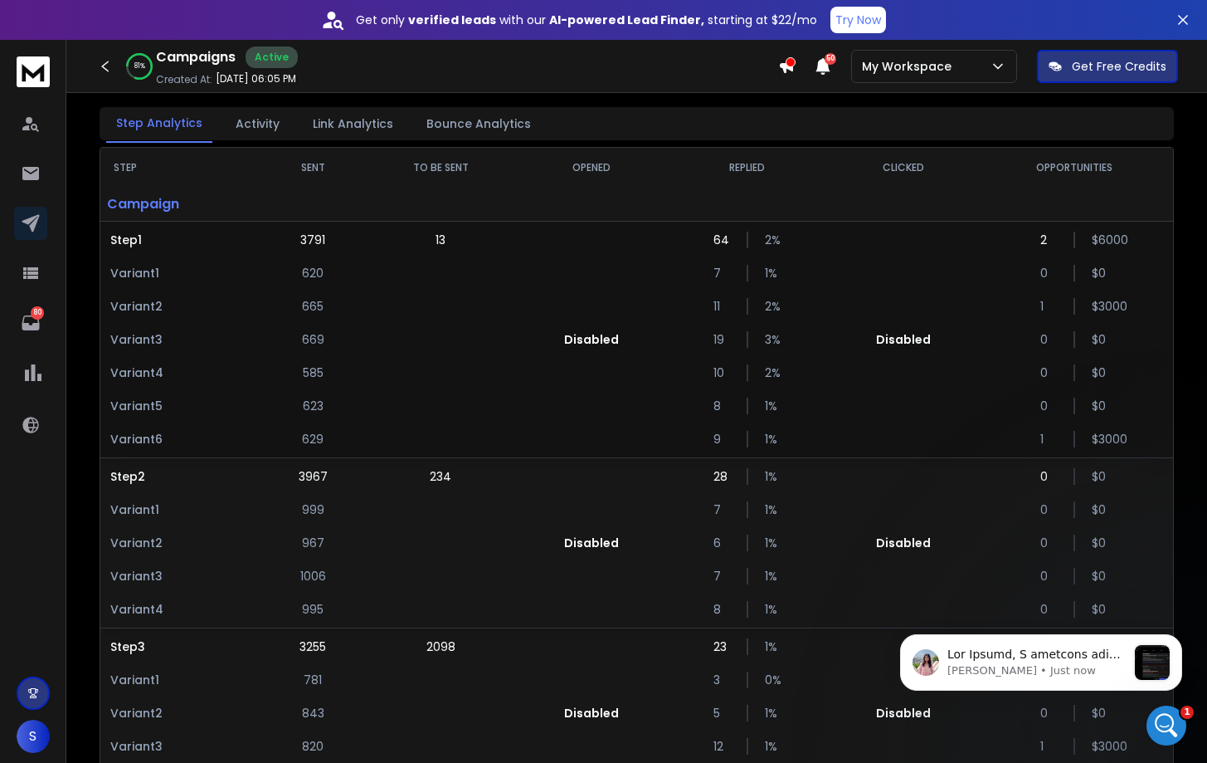
scroll to position [756, 0]
